Goal: Task Accomplishment & Management: Manage account settings

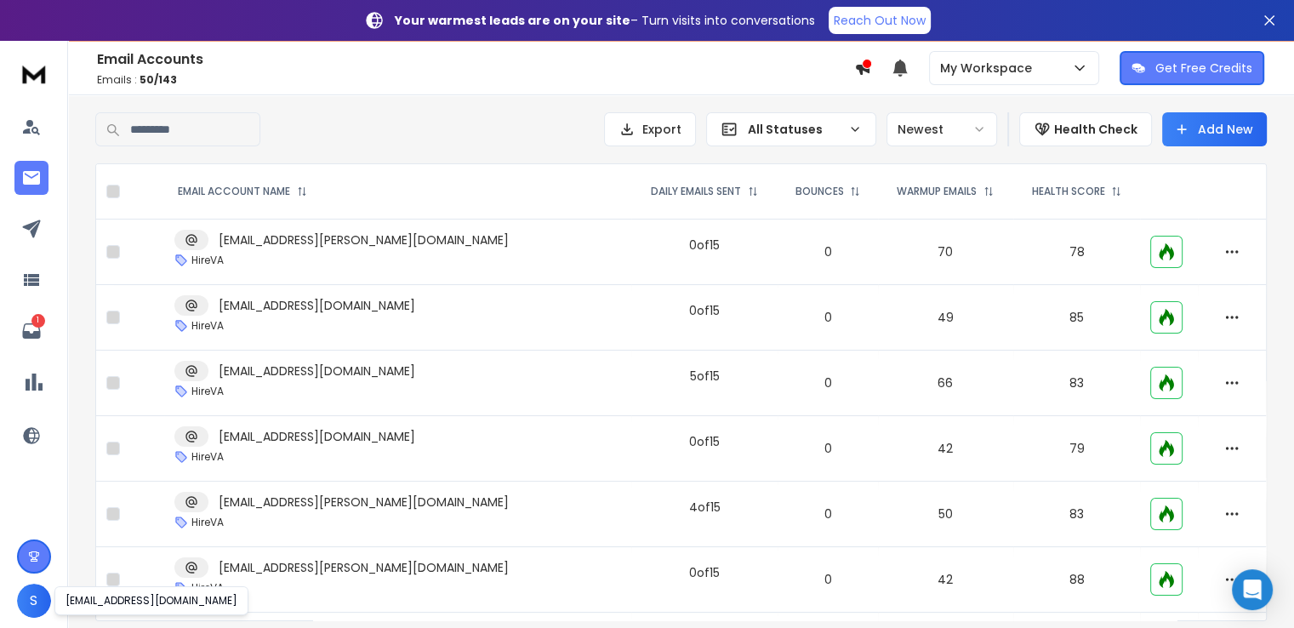
click at [33, 597] on span "S" at bounding box center [34, 601] width 34 height 34
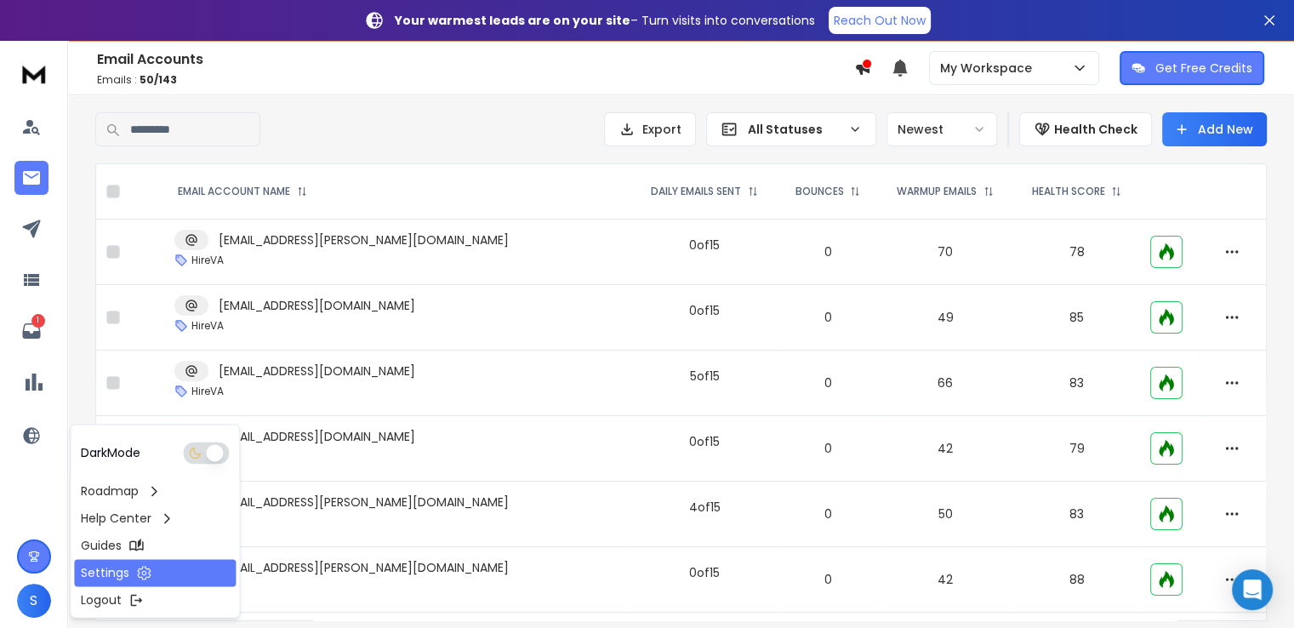
click at [132, 569] on div "Settings" at bounding box center [155, 572] width 162 height 27
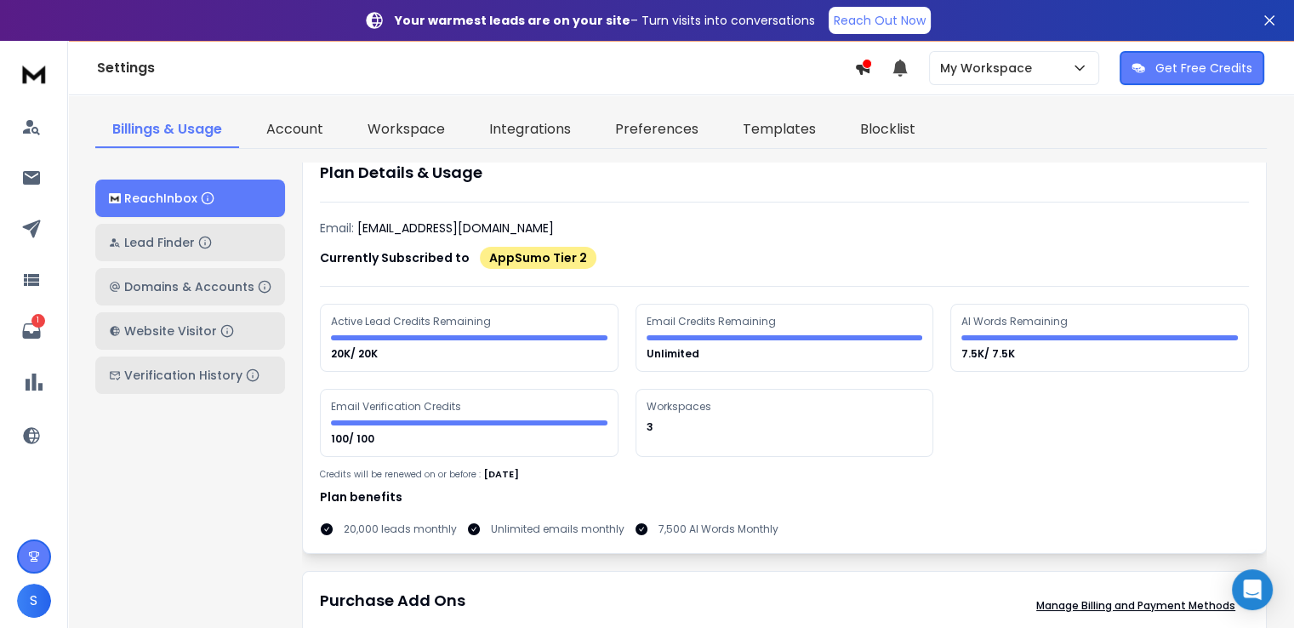
scroll to position [340, 0]
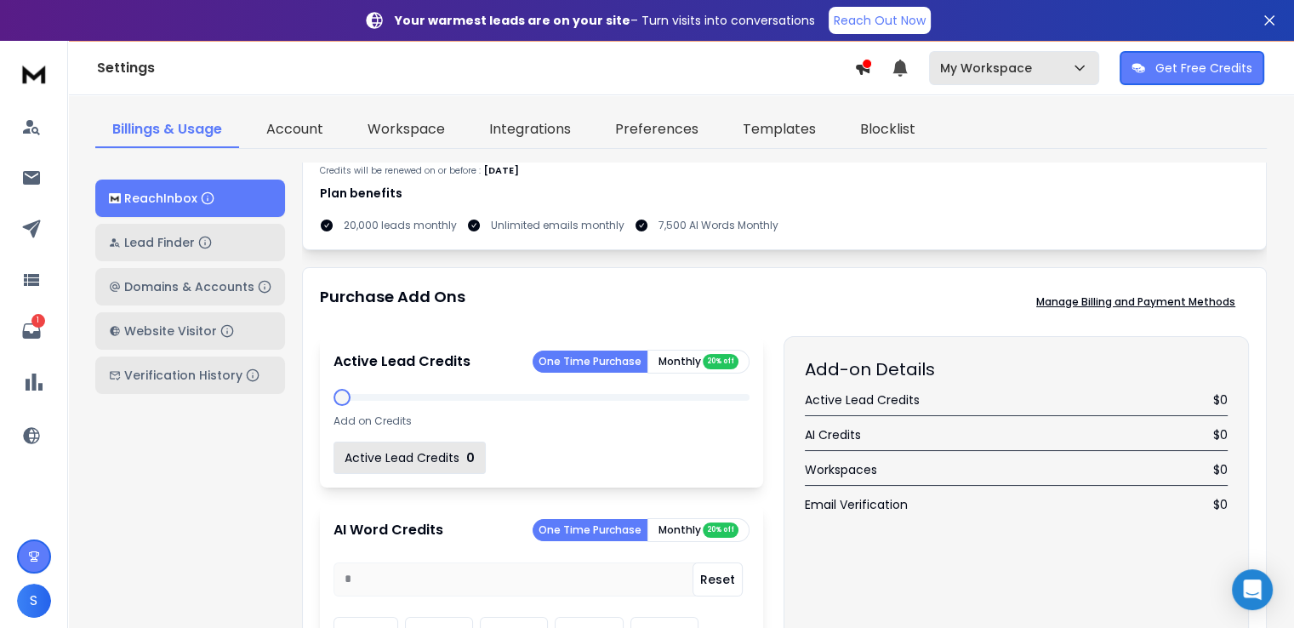
click at [1004, 67] on p "My Workspace" at bounding box center [989, 68] width 99 height 17
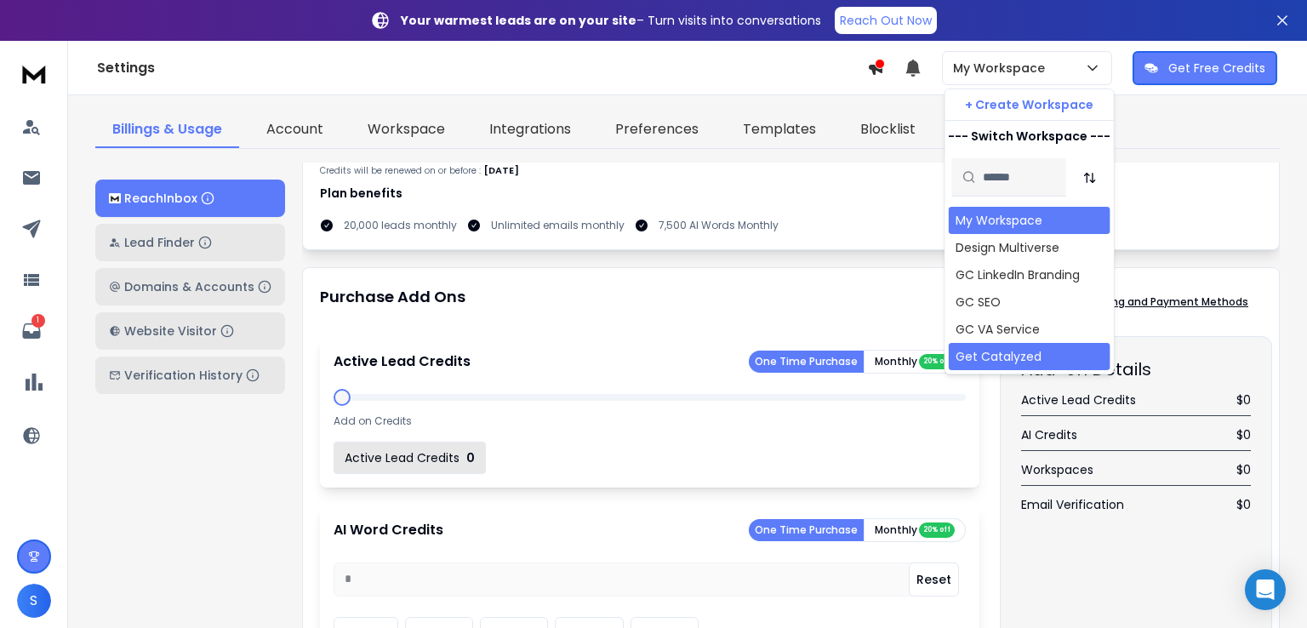
click at [823, 321] on div "Purchase Add Ons Manage Billing and Payment Methods Active Lead Credits One Tim…" at bounding box center [791, 610] width 942 height 650
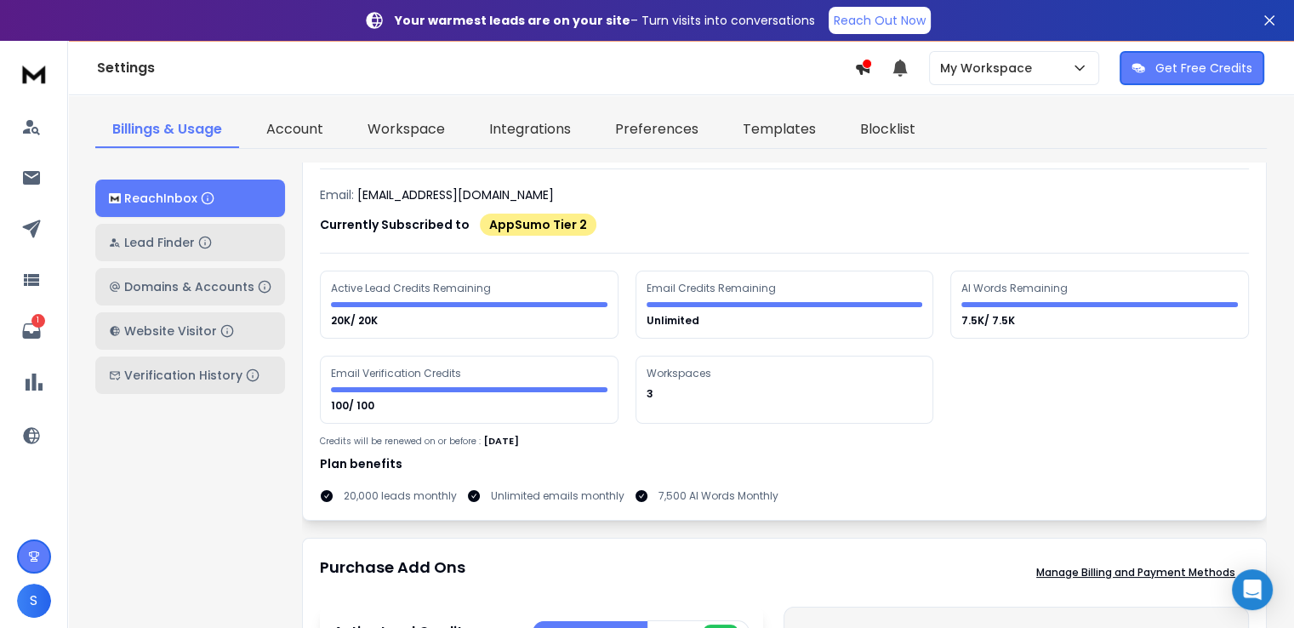
scroll to position [0, 0]
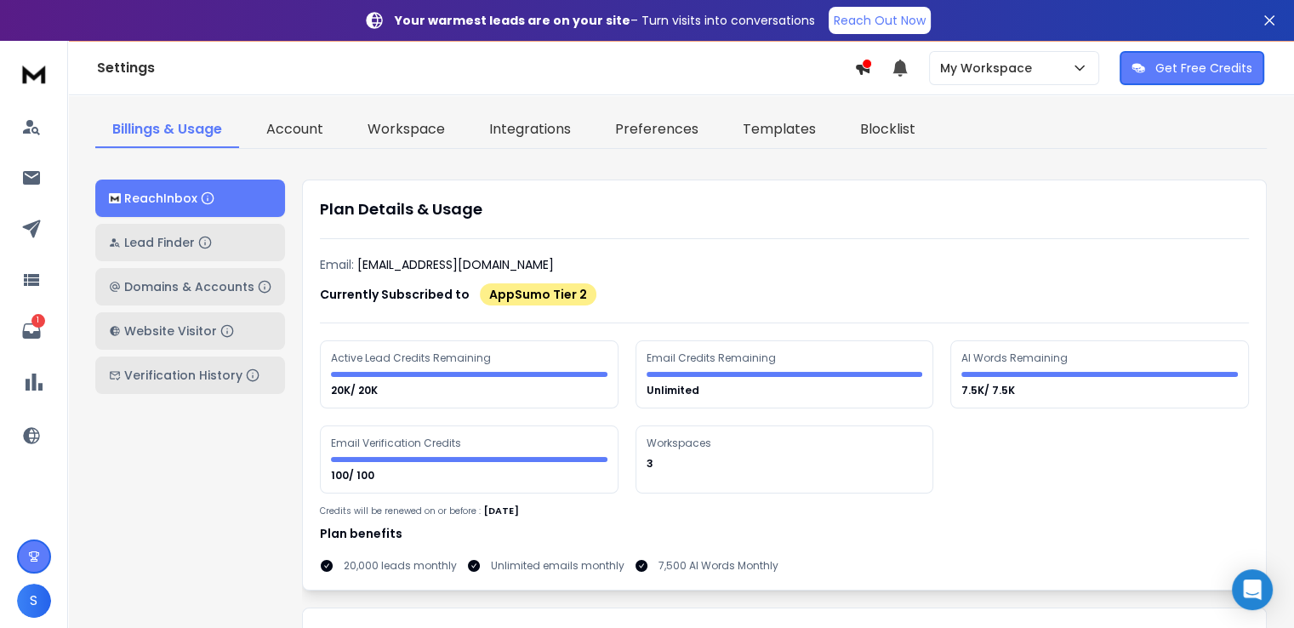
click at [294, 135] on link "Account" at bounding box center [294, 130] width 91 height 36
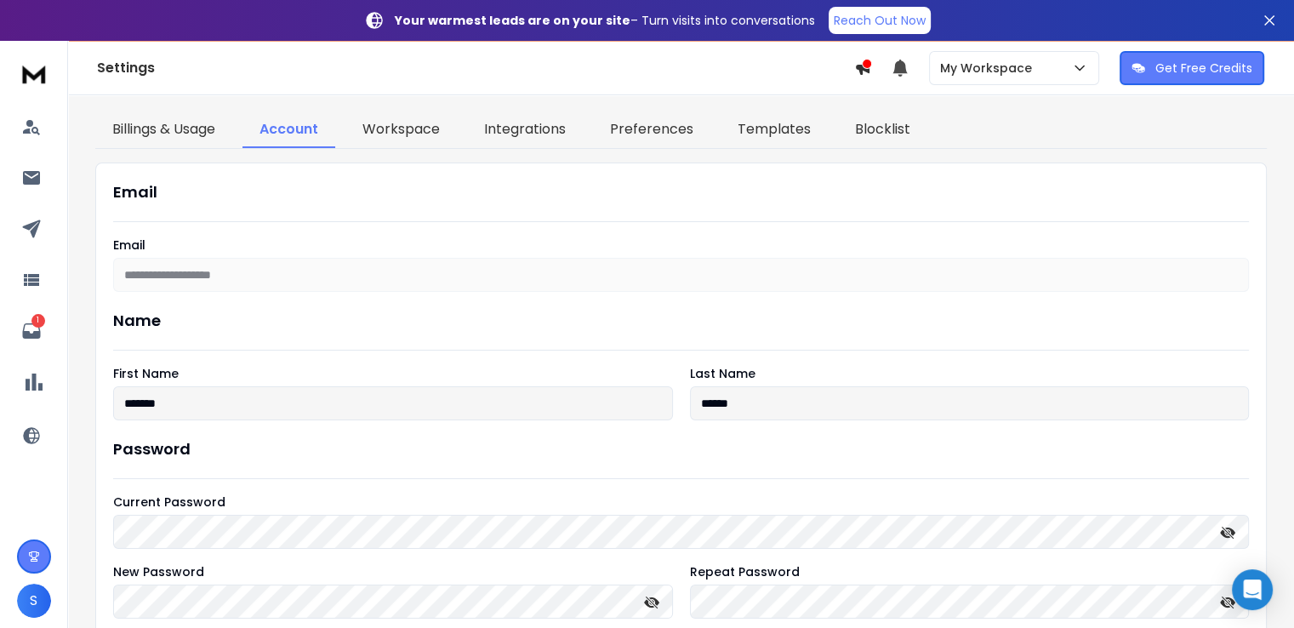
click at [395, 137] on link "Workspace" at bounding box center [400, 130] width 111 height 36
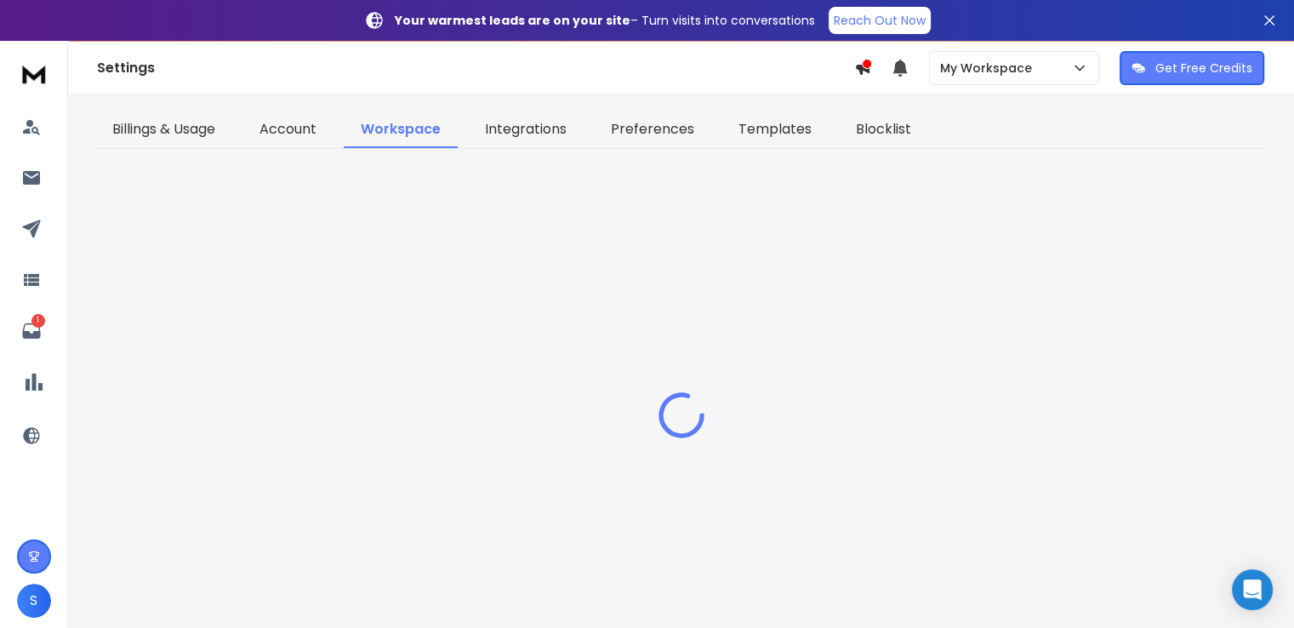
click at [517, 130] on link "Integrations" at bounding box center [526, 130] width 116 height 36
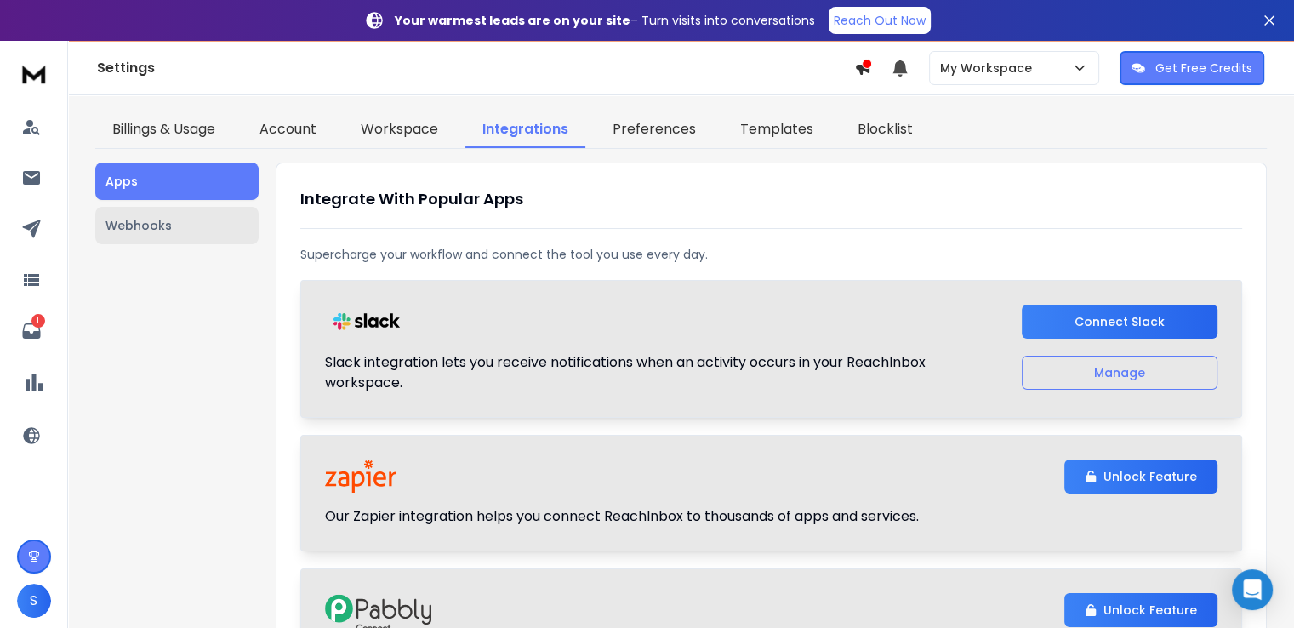
click at [160, 229] on button "Webhooks" at bounding box center [176, 225] width 163 height 37
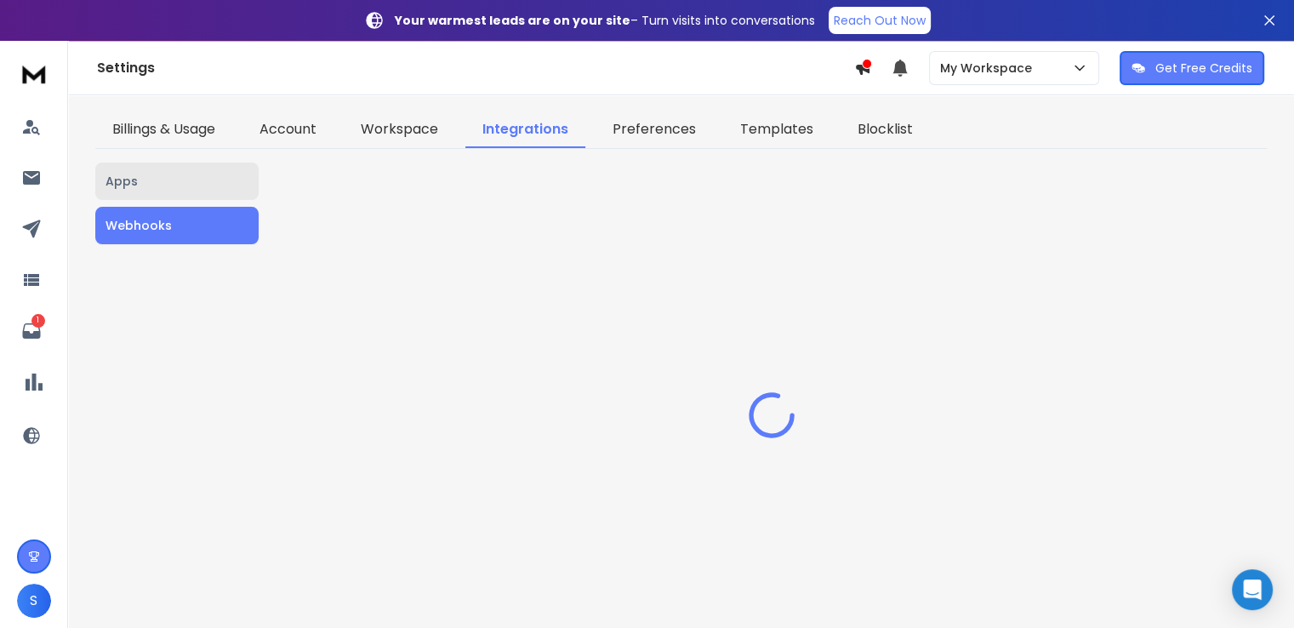
click at [157, 181] on button "Apps" at bounding box center [176, 181] width 163 height 37
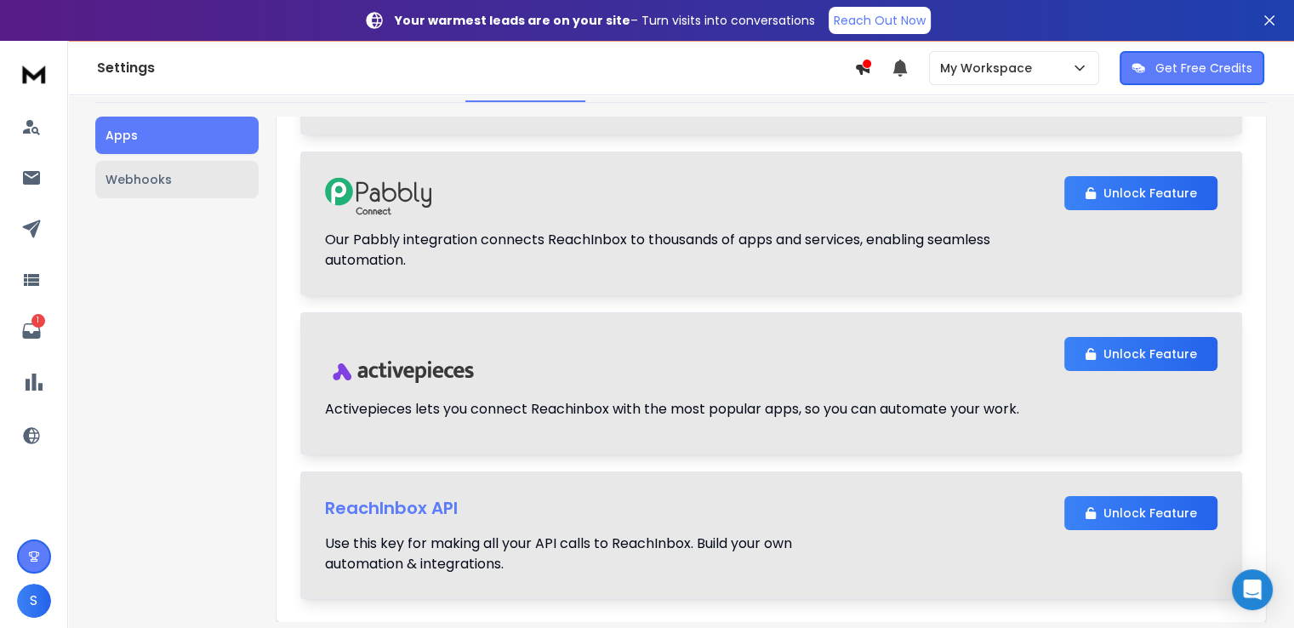
scroll to position [70, 0]
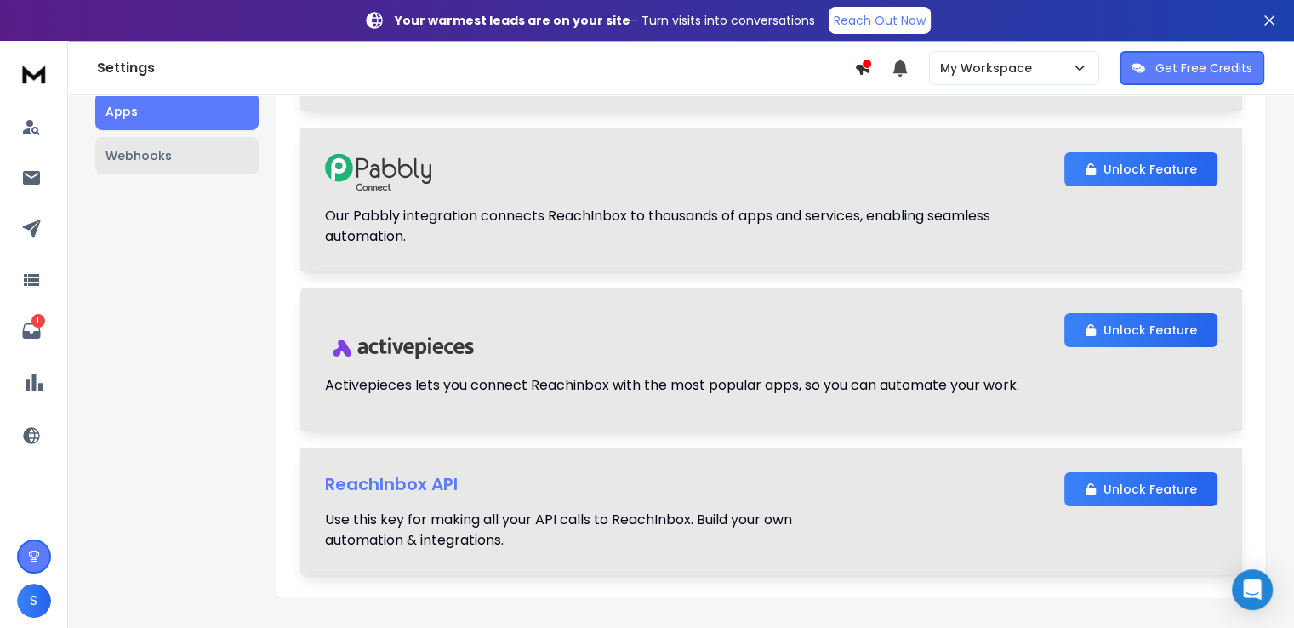
click at [334, 511] on p "Use this key for making all your API calls to ReachInbox. Build your own automa…" at bounding box center [558, 530] width 467 height 41
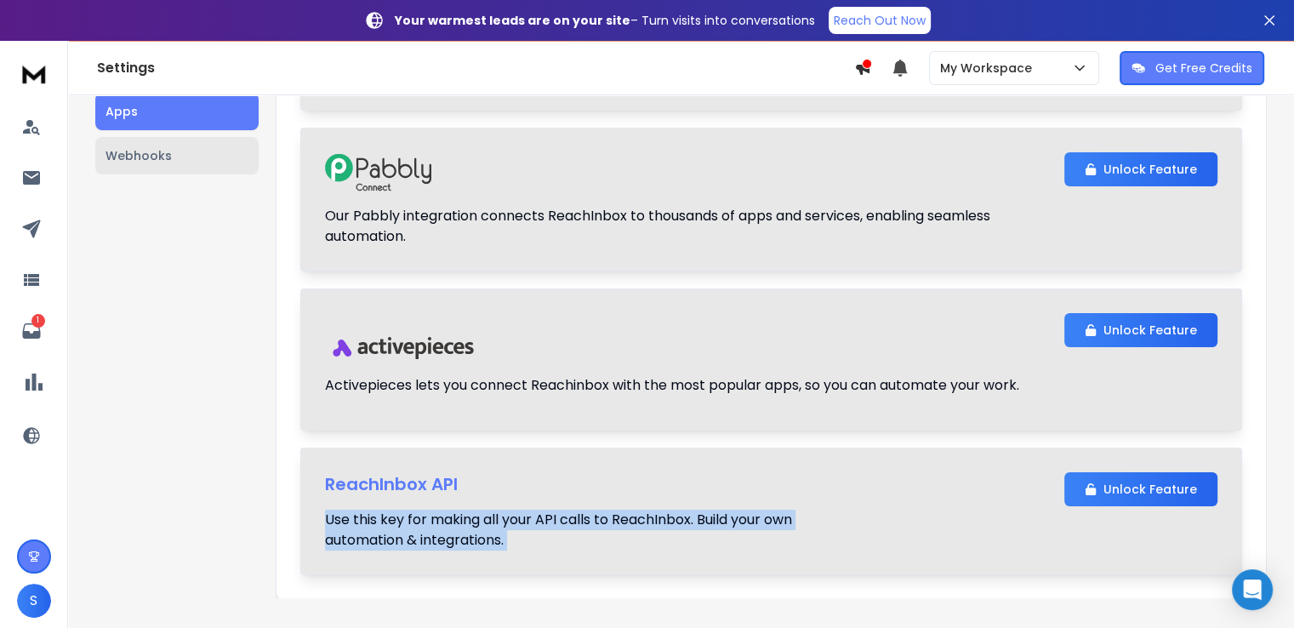
drag, startPoint x: 334, startPoint y: 511, endPoint x: 514, endPoint y: 541, distance: 182.0
click at [514, 541] on p "Use this key for making all your API calls to ReachInbox. Build your own automa…" at bounding box center [558, 530] width 467 height 41
click at [539, 539] on p "Use this key for making all your API calls to ReachInbox. Build your own automa…" at bounding box center [558, 530] width 467 height 41
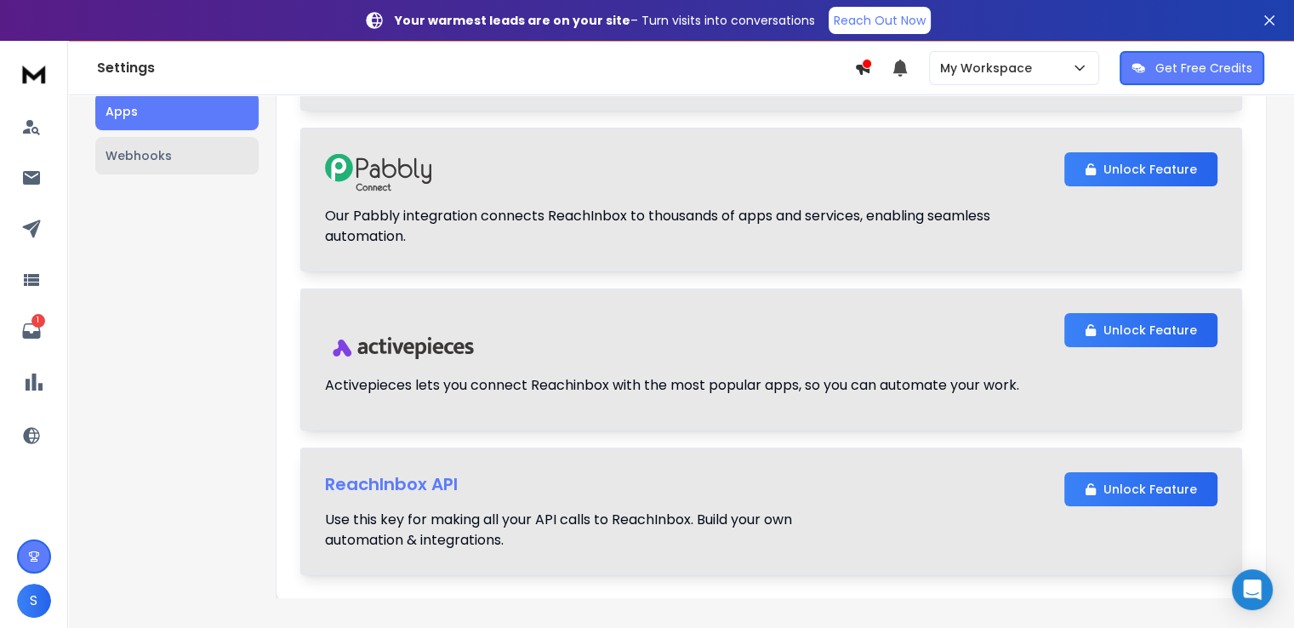
click at [586, 515] on p "Use this key for making all your API calls to ReachInbox. Build your own automa…" at bounding box center [558, 530] width 467 height 41
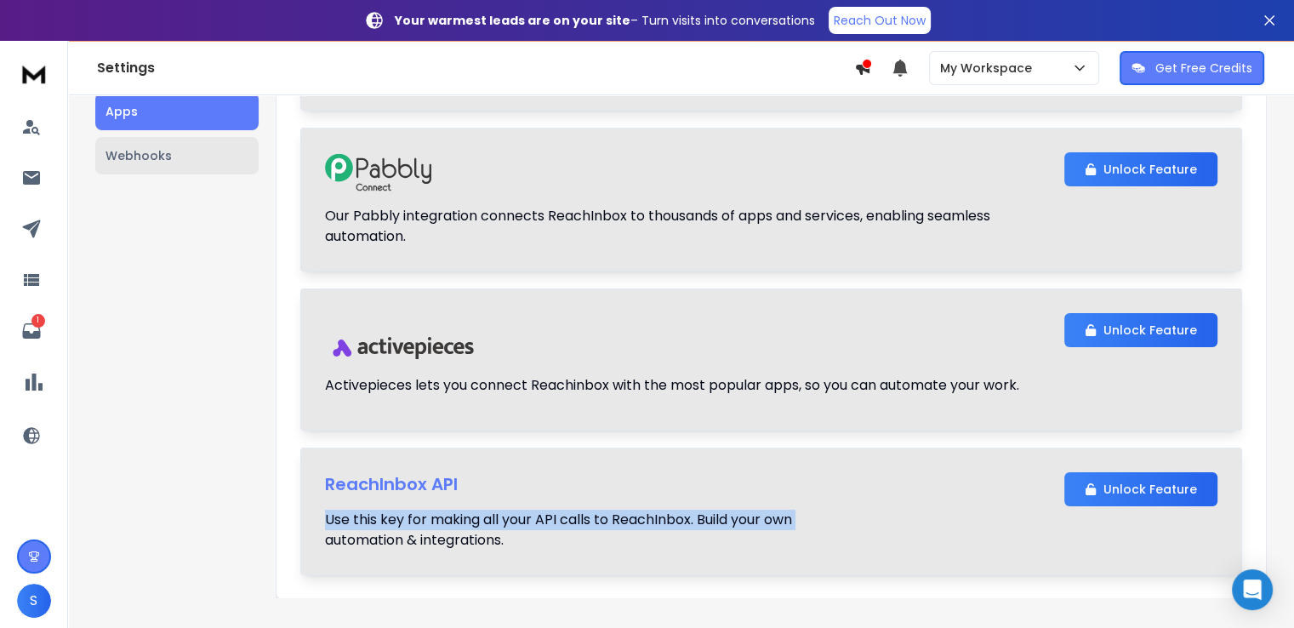
click at [586, 515] on p "Use this key for making all your API calls to ReachInbox. Build your own automa…" at bounding box center [558, 530] width 467 height 41
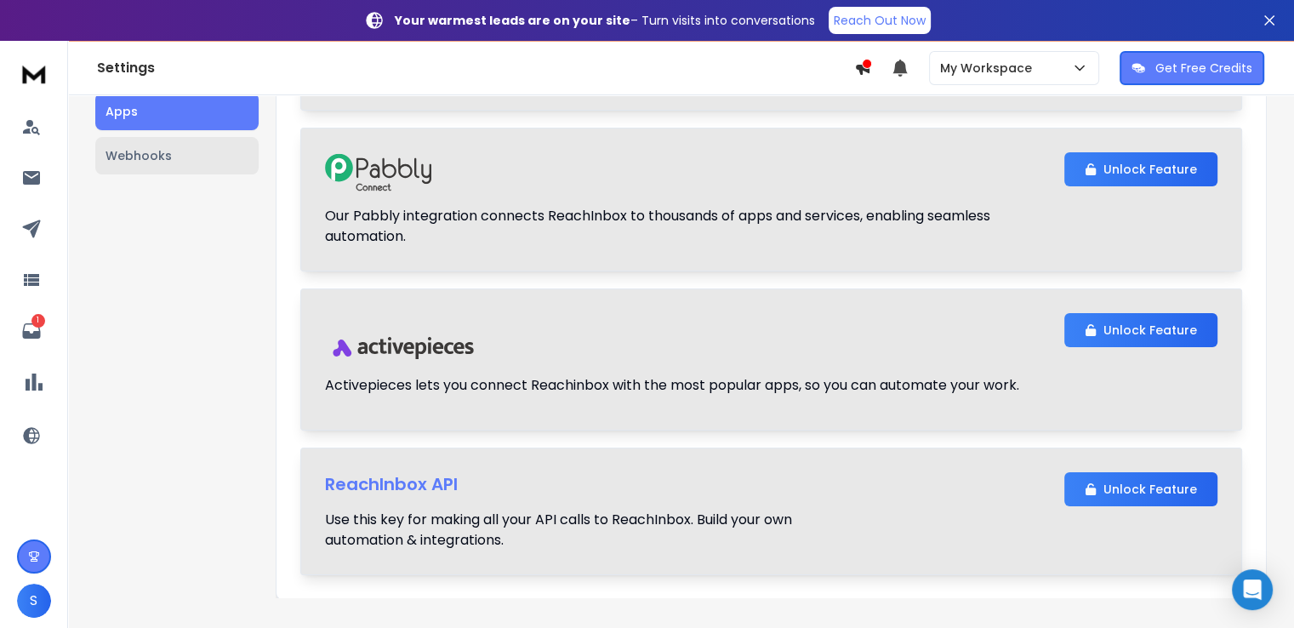
click at [627, 543] on p "Use this key for making all your API calls to ReachInbox. Build your own automa…" at bounding box center [558, 530] width 467 height 41
drag, startPoint x: 580, startPoint y: 541, endPoint x: 337, endPoint y: 495, distance: 247.7
click at [337, 495] on div "ReachInbox API Use this key for making all your API calls to ReachInbox. Build …" at bounding box center [558, 511] width 467 height 78
click at [337, 494] on div "ReachInbox API Use this key for making all your API calls to ReachInbox. Build …" at bounding box center [558, 511] width 467 height 78
click at [322, 489] on div "ReachInbox API Use this key for making all your API calls to ReachInbox. Build …" at bounding box center [771, 512] width 942 height 128
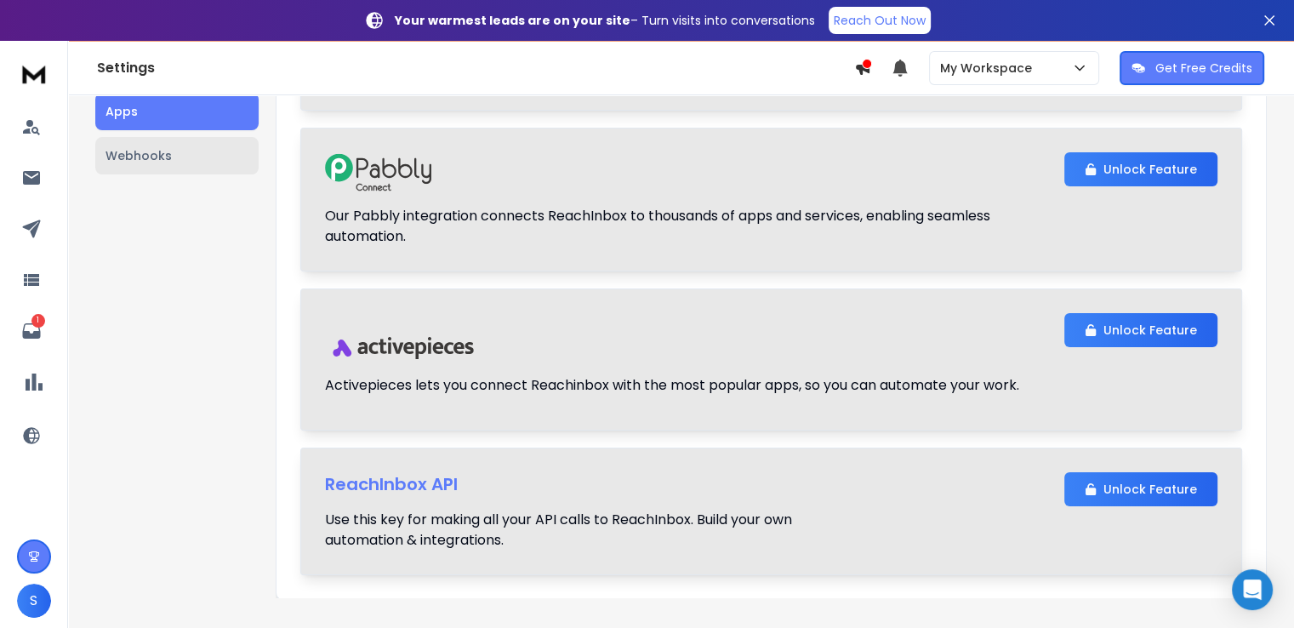
click at [1099, 498] on button "Unlock Feature" at bounding box center [1141, 489] width 153 height 34
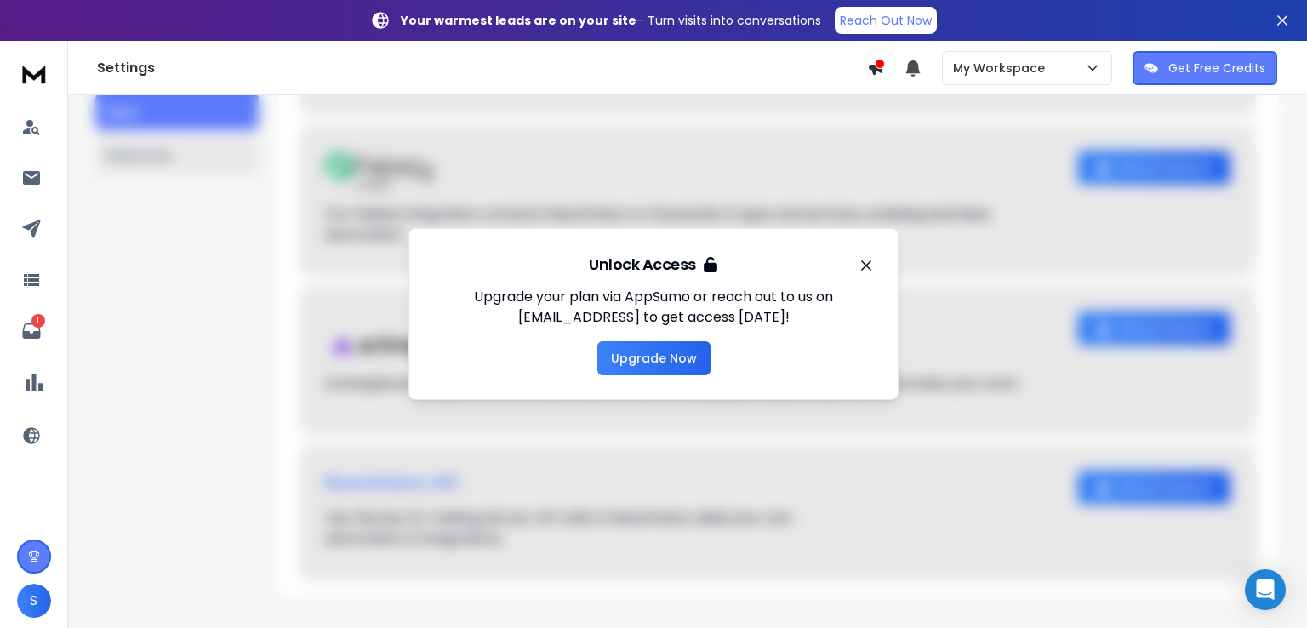
click at [865, 264] on icon at bounding box center [866, 265] width 10 height 10
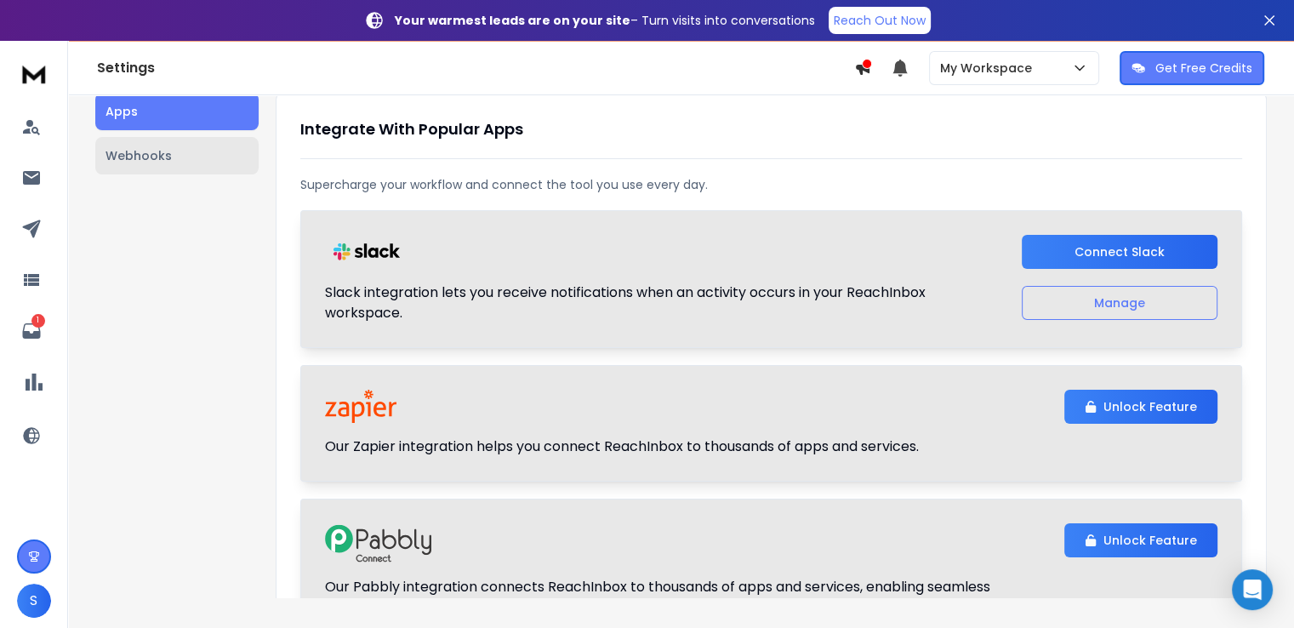
scroll to position [0, 0]
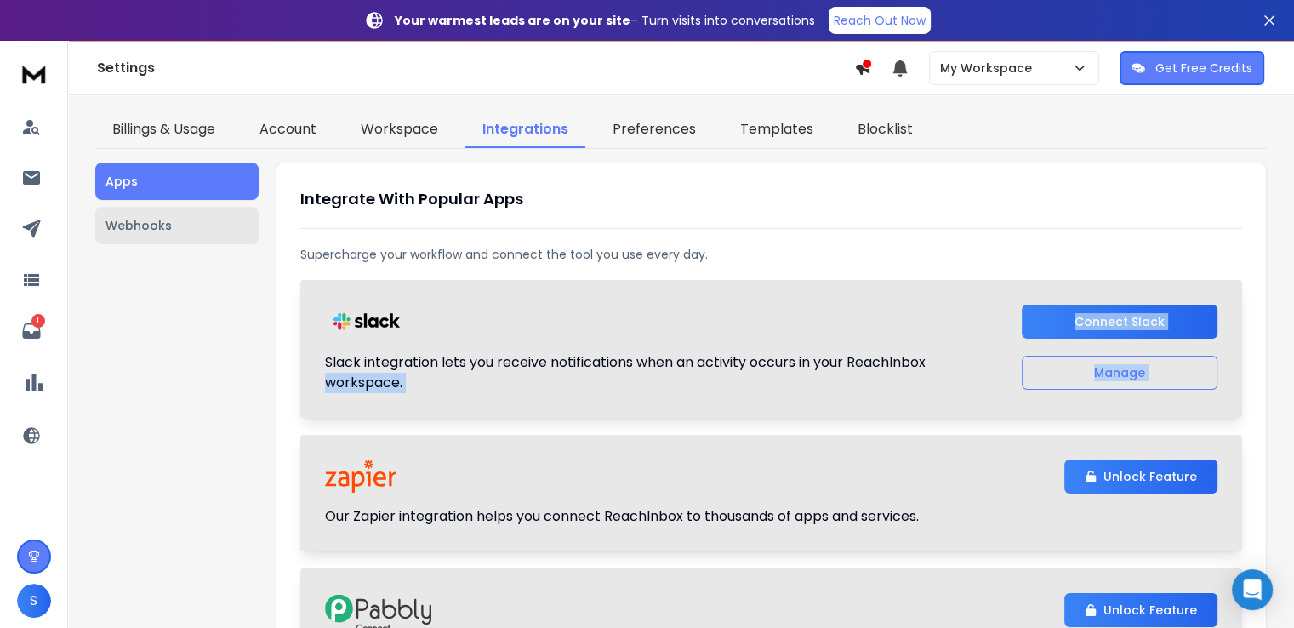
click at [231, 434] on div "Apps Webhooks Integrate With Popular Apps Supercharge your workflow and connect…" at bounding box center [681, 415] width 1172 height 505
click at [1089, 205] on h1 "Integrate With Popular Apps" at bounding box center [771, 199] width 942 height 24
